Goal: Find specific page/section: Find specific page/section

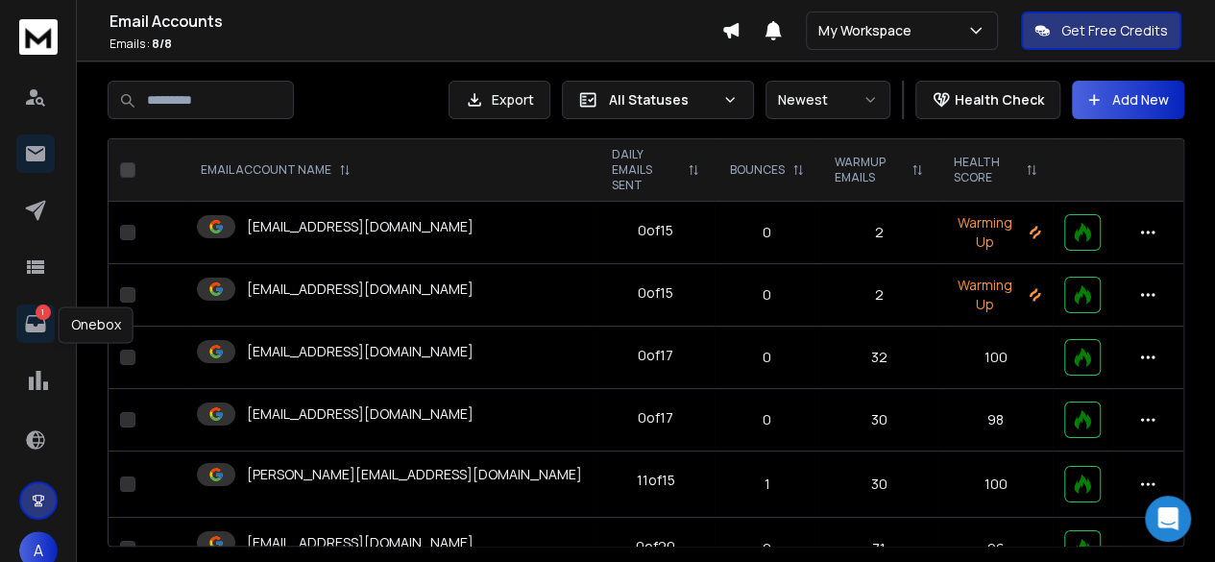
click at [45, 323] on icon at bounding box center [35, 323] width 23 height 23
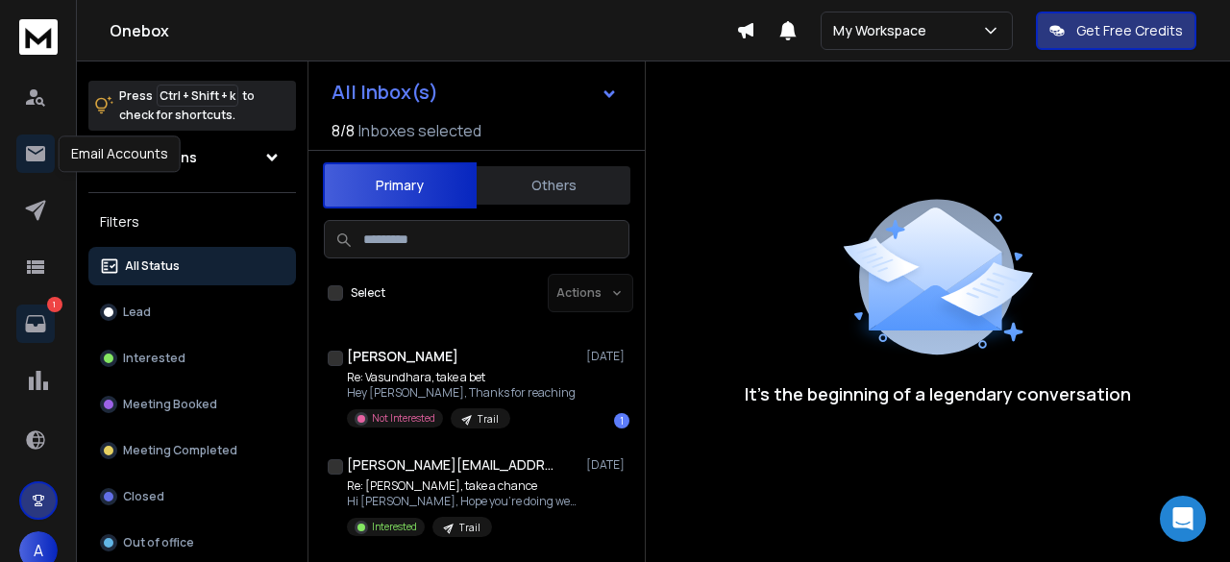
click at [41, 157] on icon at bounding box center [35, 153] width 19 height 15
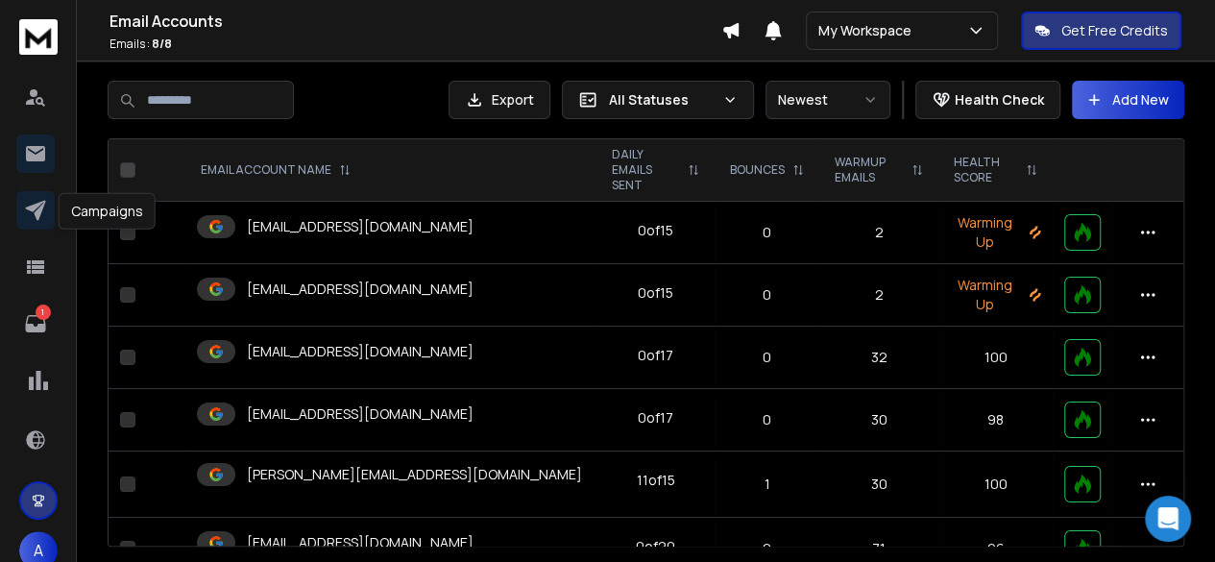
click at [35, 224] on link at bounding box center [35, 210] width 38 height 38
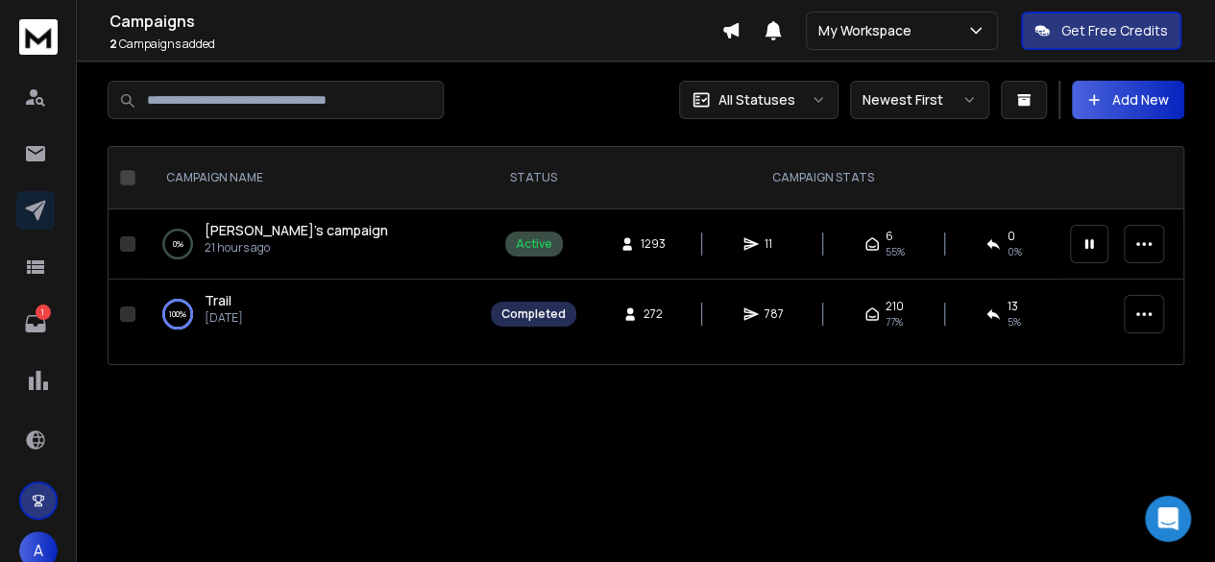
click at [260, 235] on span "[PERSON_NAME]'s campaign" at bounding box center [296, 230] width 183 height 18
